Goal: Task Accomplishment & Management: Use online tool/utility

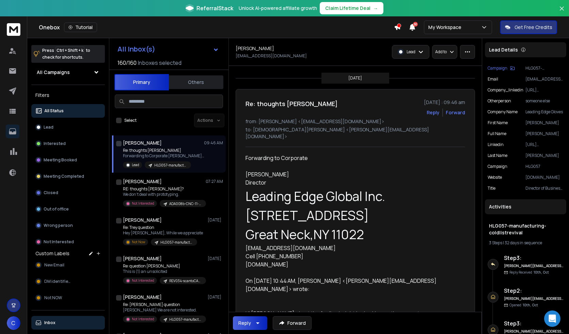
scroll to position [38, 0]
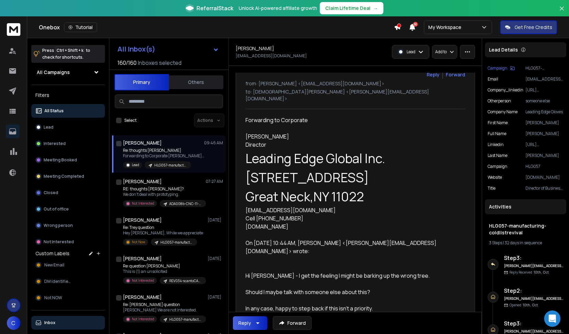
drag, startPoint x: 561, startPoint y: 9, endPoint x: 510, endPoint y: 25, distance: 53.0
click at [561, 9] on icon "Close banner" at bounding box center [562, 8] width 6 height 6
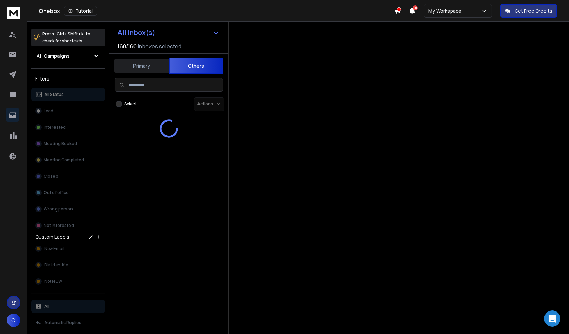
click at [198, 73] on button "Others" at bounding box center [196, 66] width 55 height 16
click at [148, 67] on button "Primary" at bounding box center [141, 65] width 55 height 15
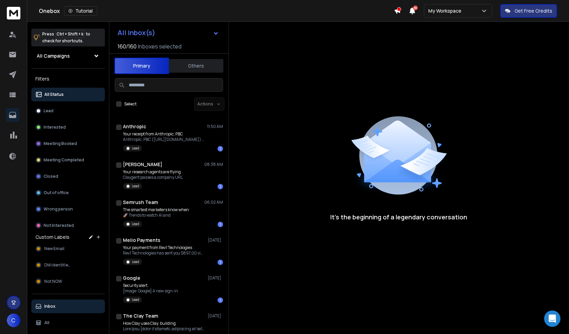
click at [188, 61] on button "Others" at bounding box center [196, 65] width 55 height 15
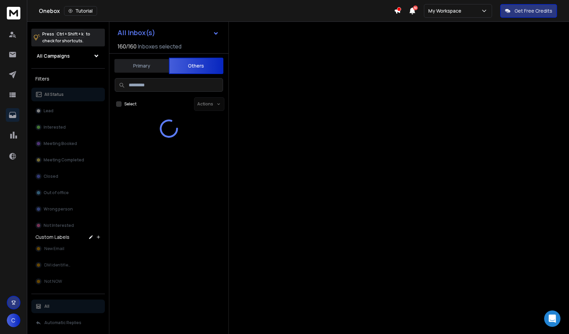
click at [142, 62] on button "Primary" at bounding box center [141, 65] width 55 height 15
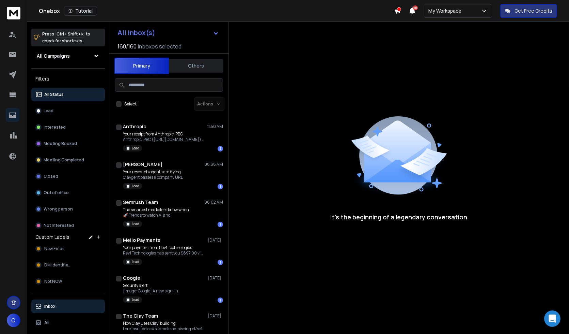
click at [49, 92] on p "All Status" at bounding box center [53, 94] width 19 height 5
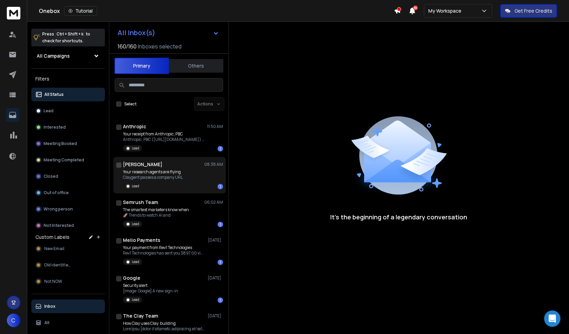
click at [178, 167] on div "[PERSON_NAME] 08:38 AM" at bounding box center [173, 164] width 100 height 7
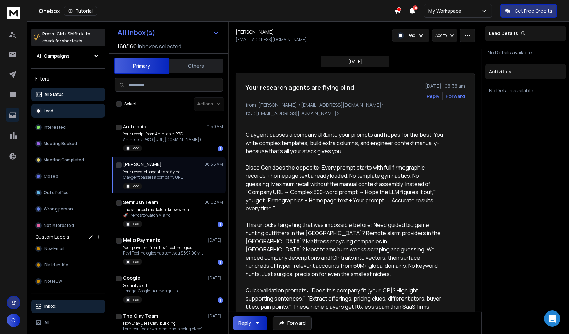
click at [50, 110] on p "Lead" at bounding box center [49, 110] width 10 height 5
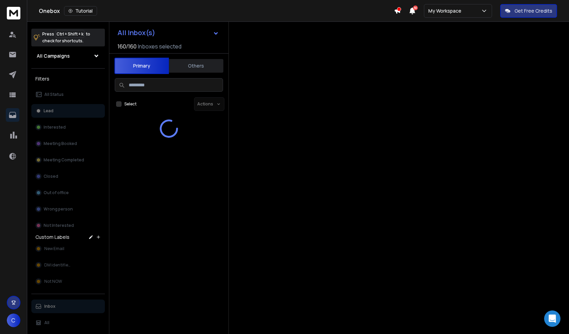
click at [183, 68] on button "Others" at bounding box center [196, 65] width 55 height 15
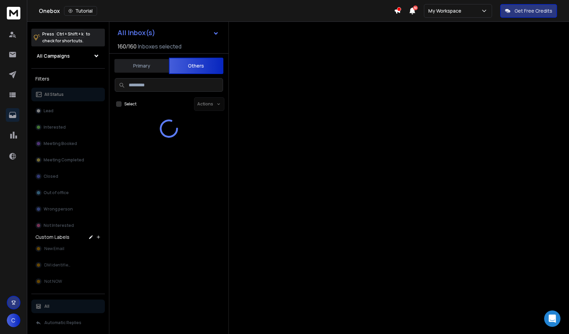
click at [160, 66] on button "Primary" at bounding box center [141, 65] width 55 height 15
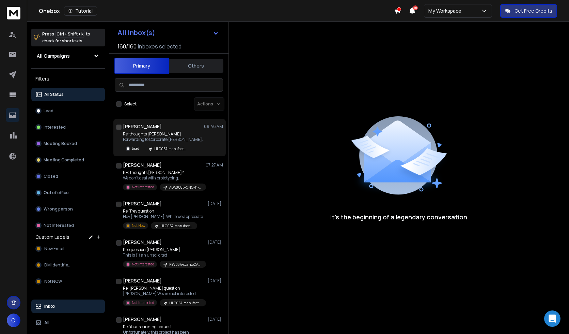
click at [168, 133] on p "Re: thoughts [PERSON_NAME]" at bounding box center [164, 133] width 82 height 5
